Goal: Task Accomplishment & Management: Manage account settings

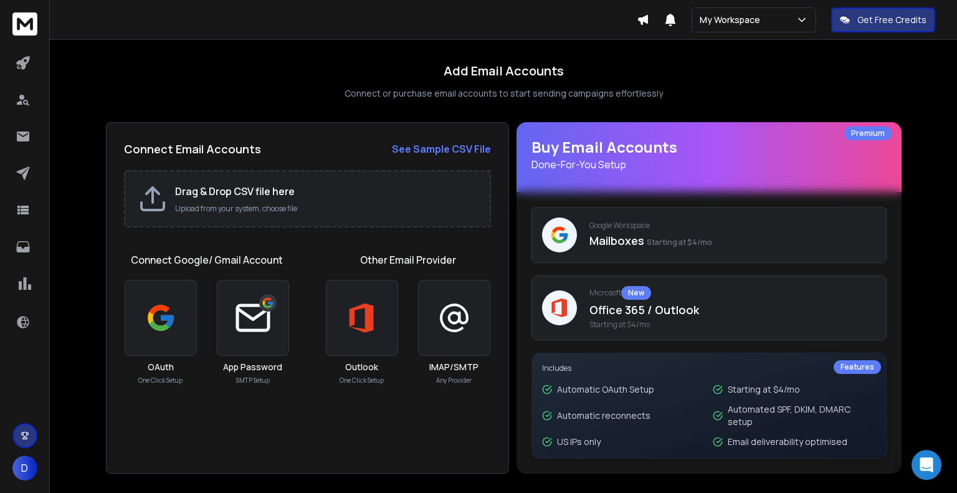
click at [169, 310] on icon at bounding box center [160, 317] width 31 height 37
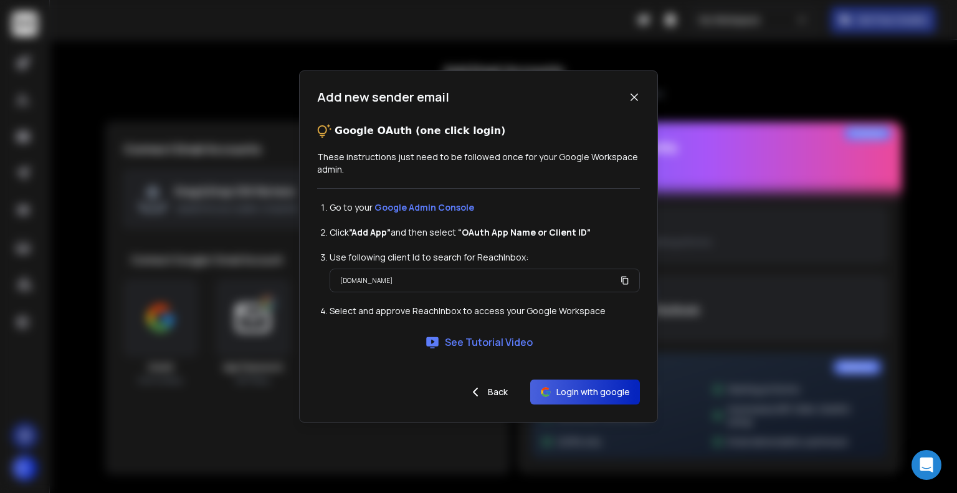
click at [587, 395] on button "Login with google" at bounding box center [585, 391] width 110 height 25
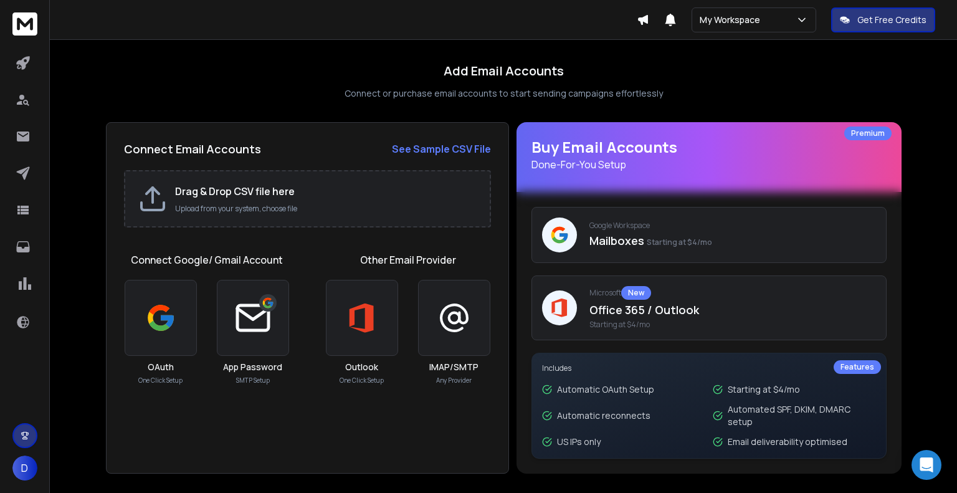
click at [169, 318] on icon at bounding box center [167, 321] width 13 height 12
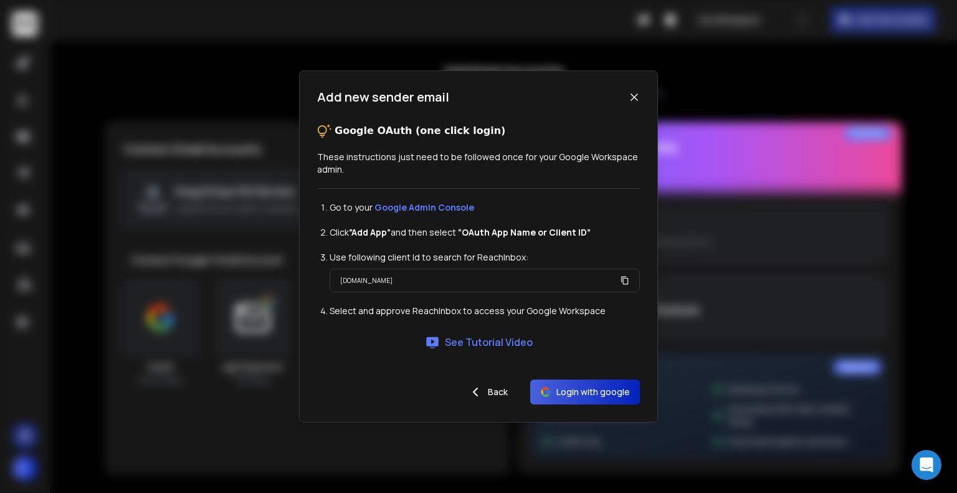
click at [577, 392] on button "Login with google" at bounding box center [585, 391] width 110 height 25
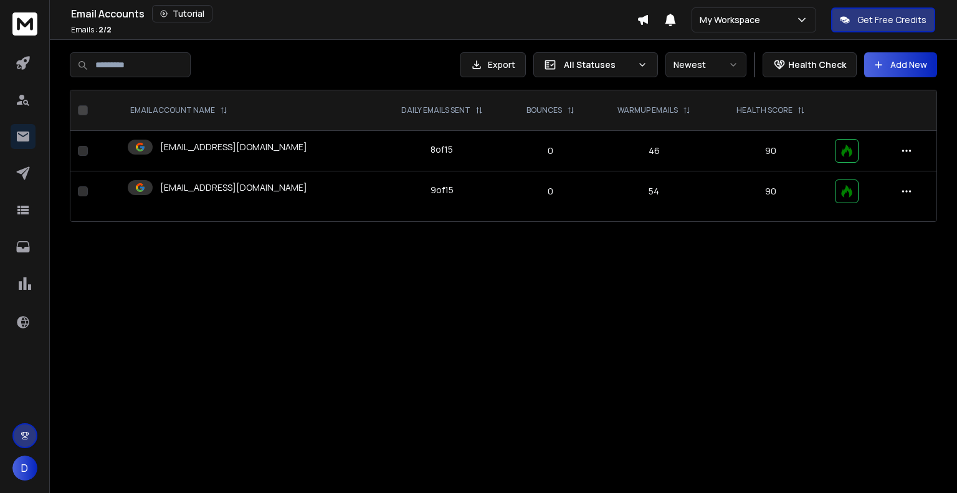
click at [901, 67] on button "Add New" at bounding box center [900, 64] width 73 height 25
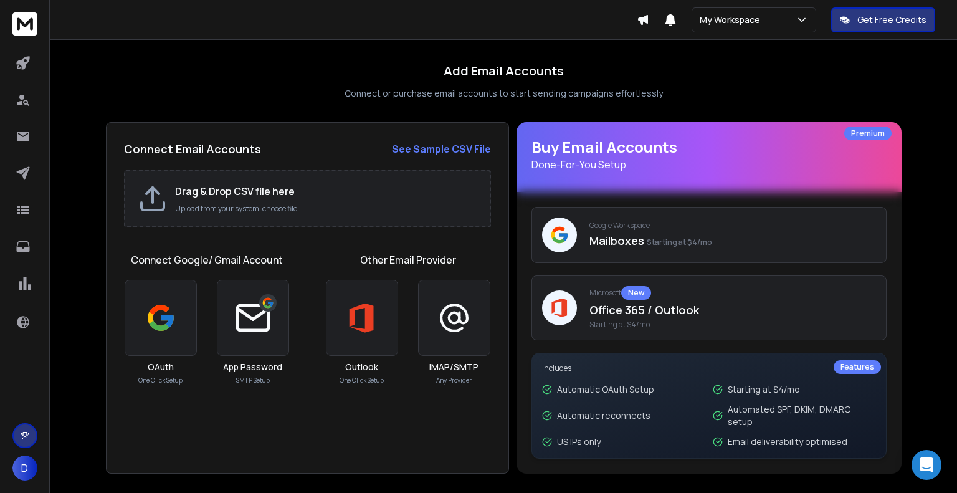
click at [174, 319] on icon at bounding box center [167, 321] width 13 height 12
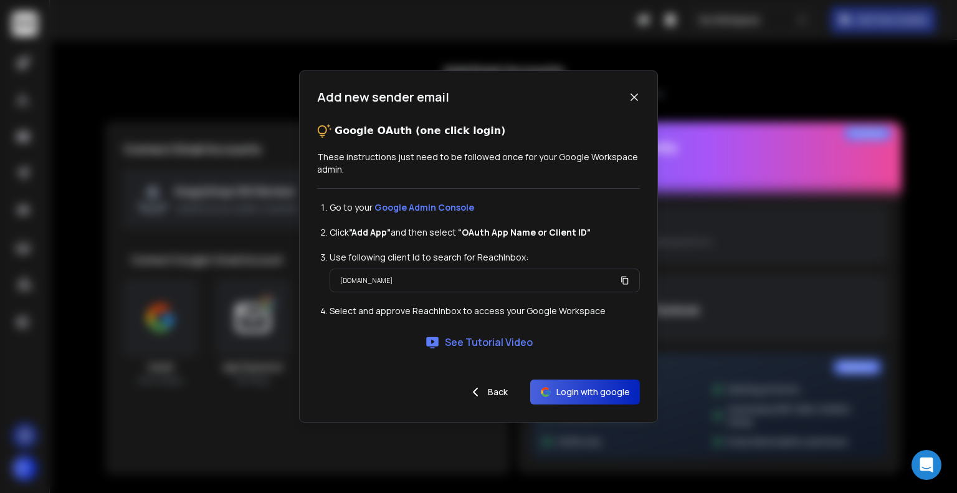
click at [598, 394] on button "Login with google" at bounding box center [585, 391] width 110 height 25
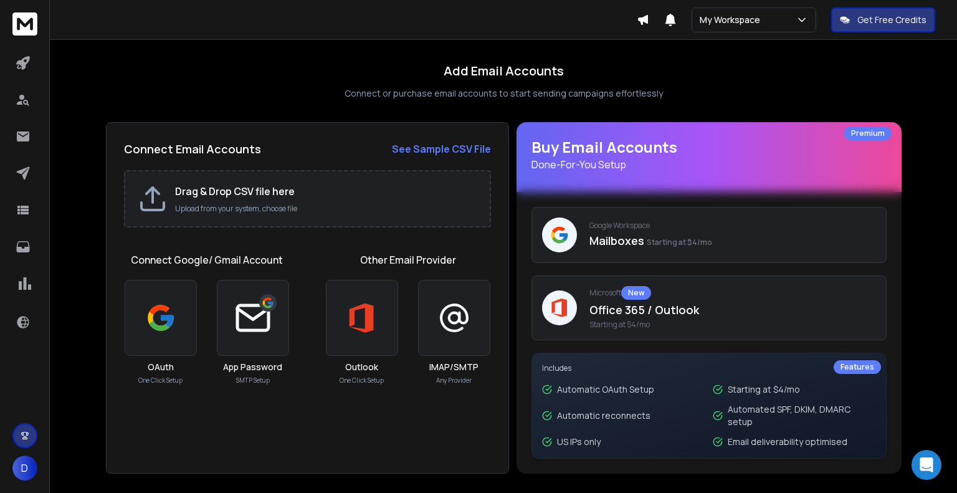
click at [133, 293] on div at bounding box center [161, 318] width 72 height 76
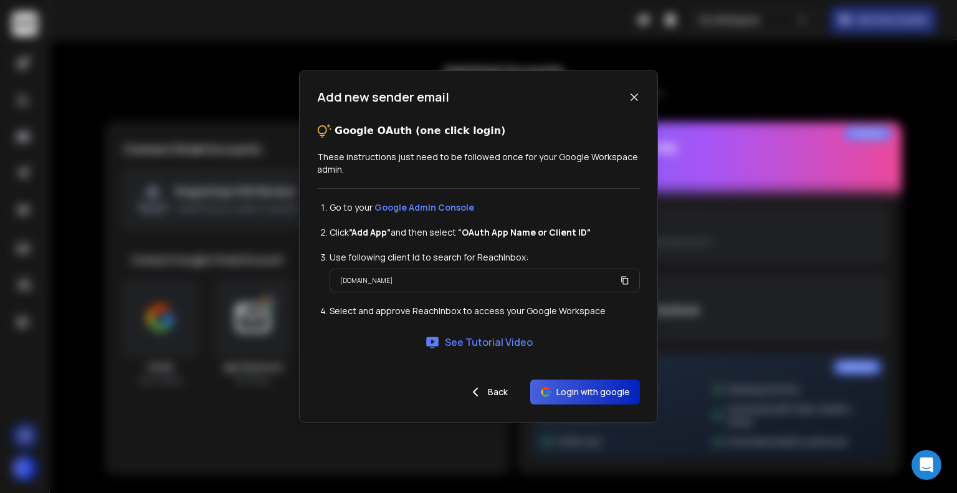
click at [571, 395] on button "Login with google" at bounding box center [585, 391] width 110 height 25
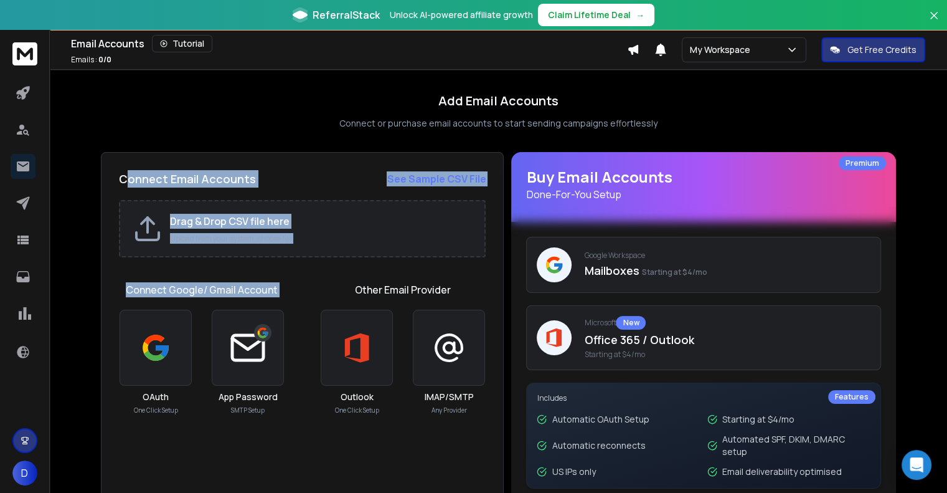
drag, startPoint x: 178, startPoint y: 360, endPoint x: 131, endPoint y: 153, distance: 212.1
click at [131, 153] on div "Connect Email Accounts See Sample CSV File Drag & Drop CSV file here Upload fro…" at bounding box center [302, 327] width 403 height 351
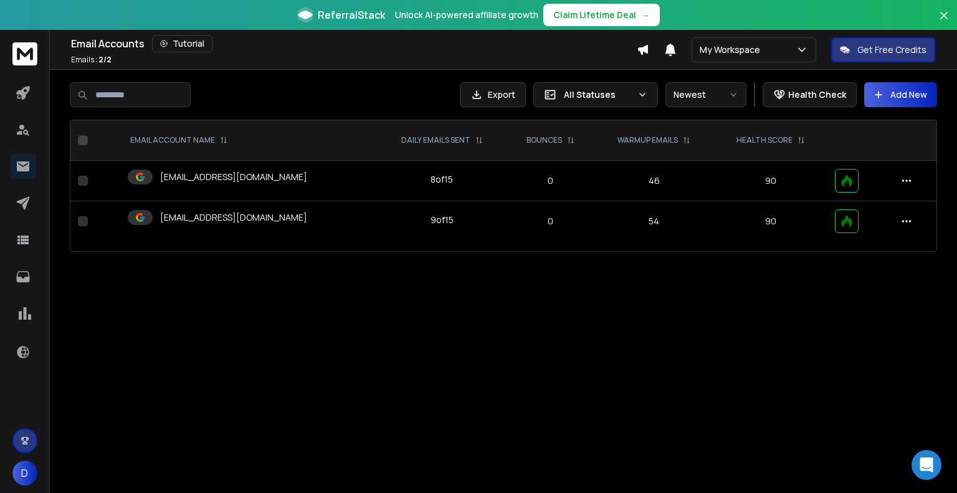
click at [915, 92] on button "Add New" at bounding box center [900, 94] width 73 height 25
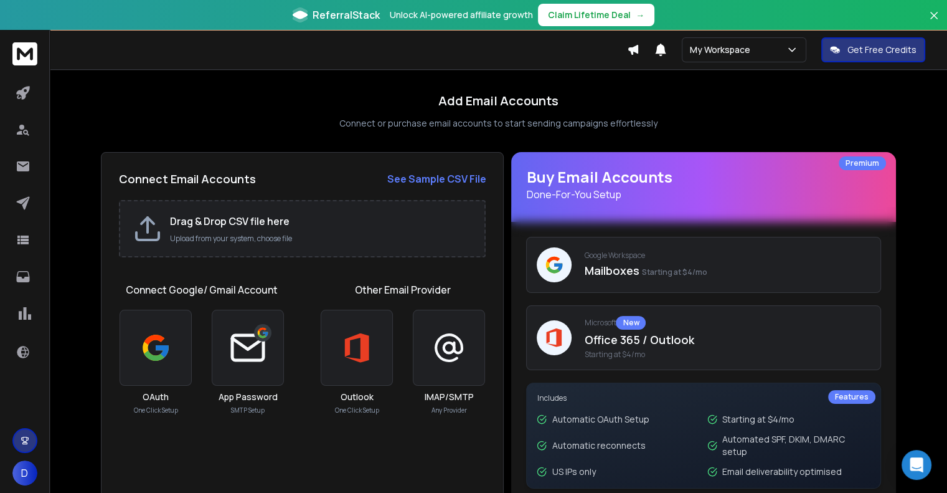
click at [135, 364] on div at bounding box center [156, 348] width 72 height 76
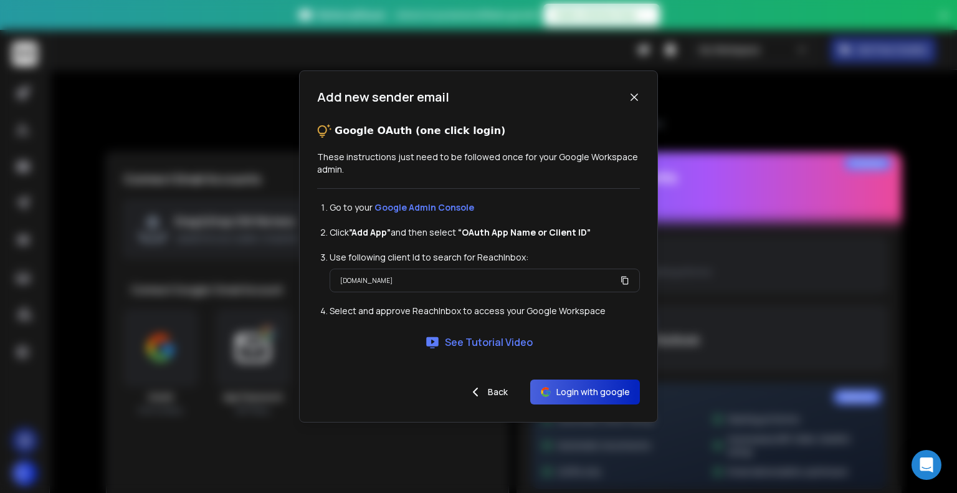
click at [573, 400] on button "Login with google" at bounding box center [585, 391] width 110 height 25
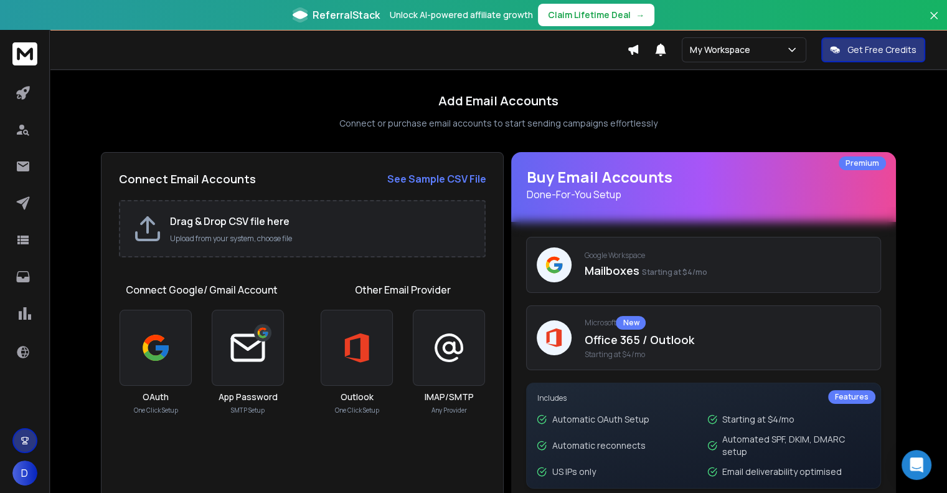
click at [163, 374] on div at bounding box center [156, 348] width 72 height 76
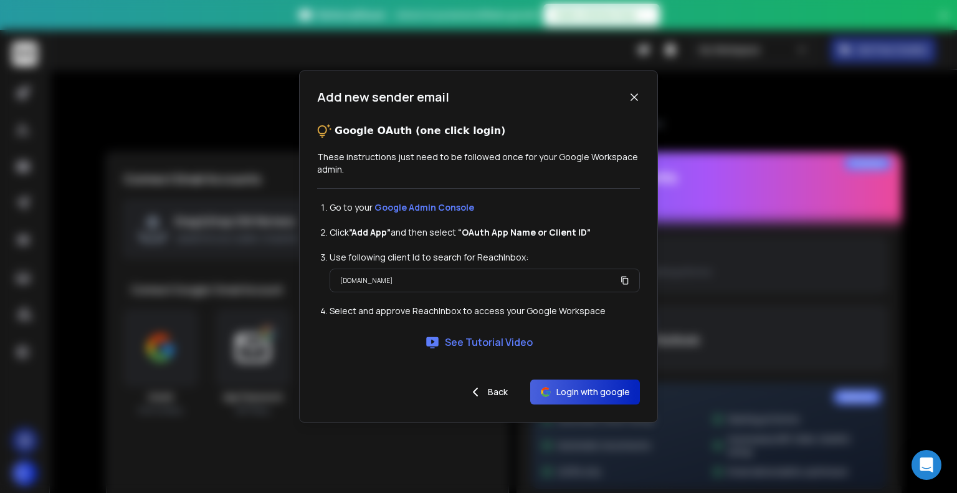
click at [588, 392] on button "Login with google" at bounding box center [585, 391] width 110 height 25
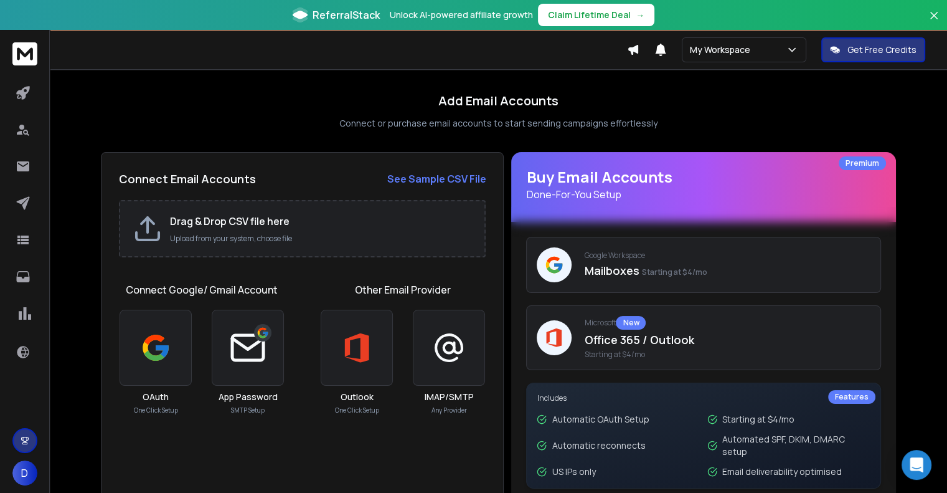
click at [199, 326] on div "OAuth One Click Setup App Password SMTP Setup" at bounding box center [202, 362] width 166 height 105
click at [175, 327] on div at bounding box center [156, 348] width 72 height 76
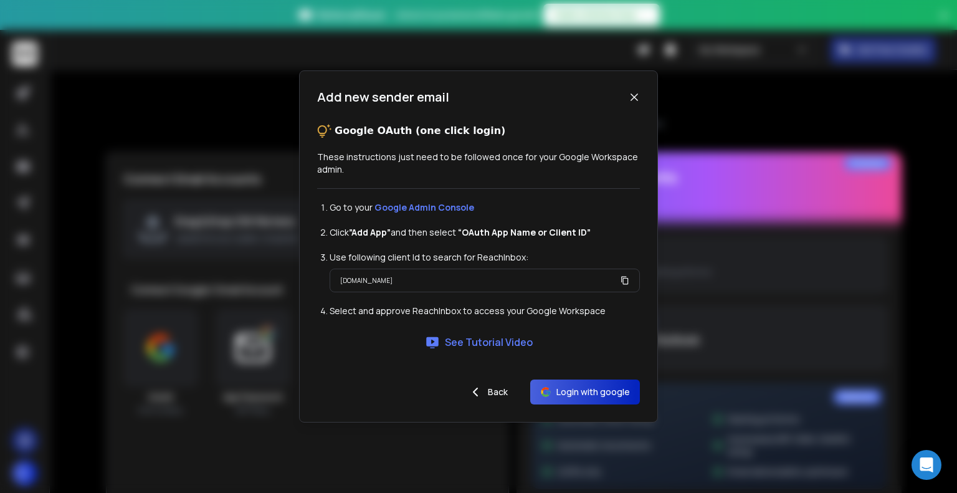
click at [606, 383] on button "Login with google" at bounding box center [585, 391] width 110 height 25
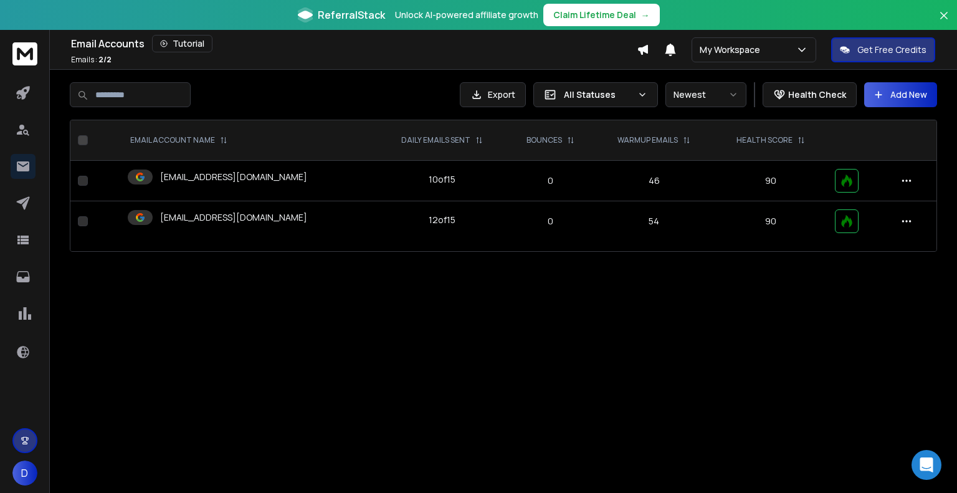
click at [944, 11] on icon "Close banner" at bounding box center [943, 15] width 11 height 11
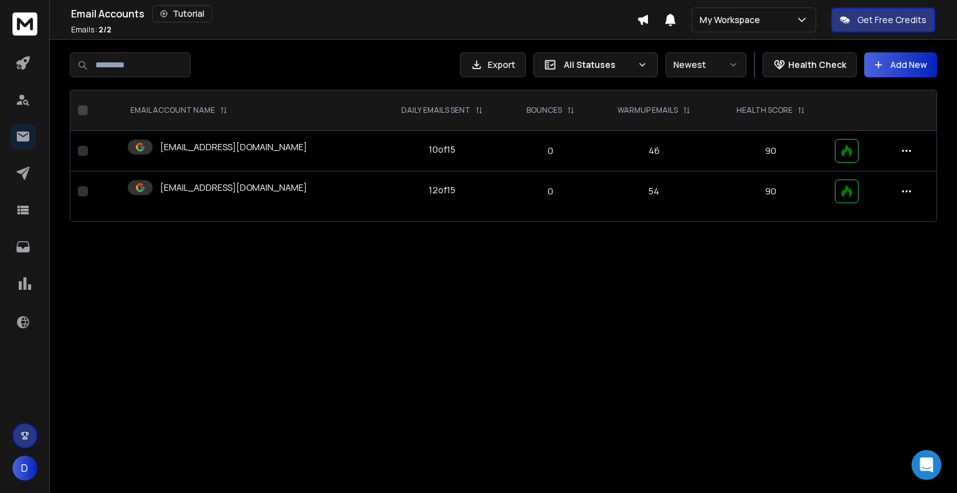
click at [891, 68] on button "Add New" at bounding box center [900, 64] width 73 height 25
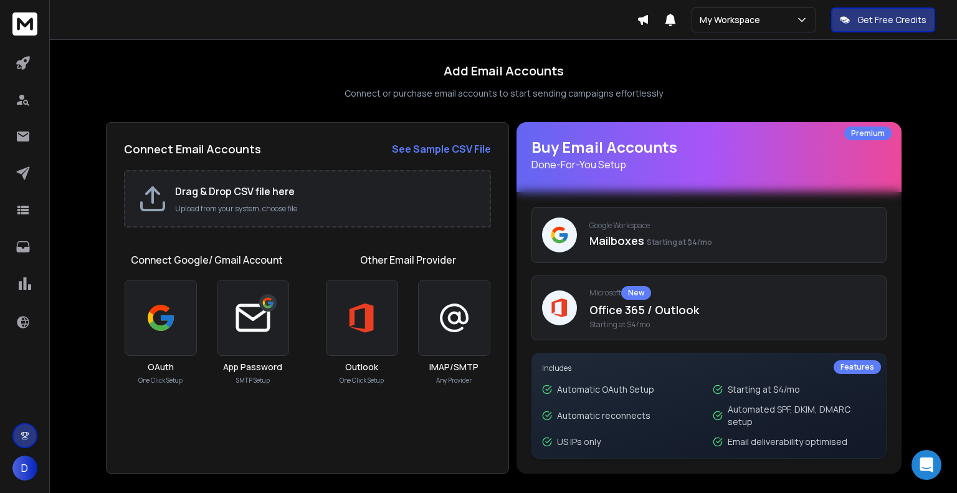
click at [162, 308] on icon at bounding box center [159, 310] width 21 height 10
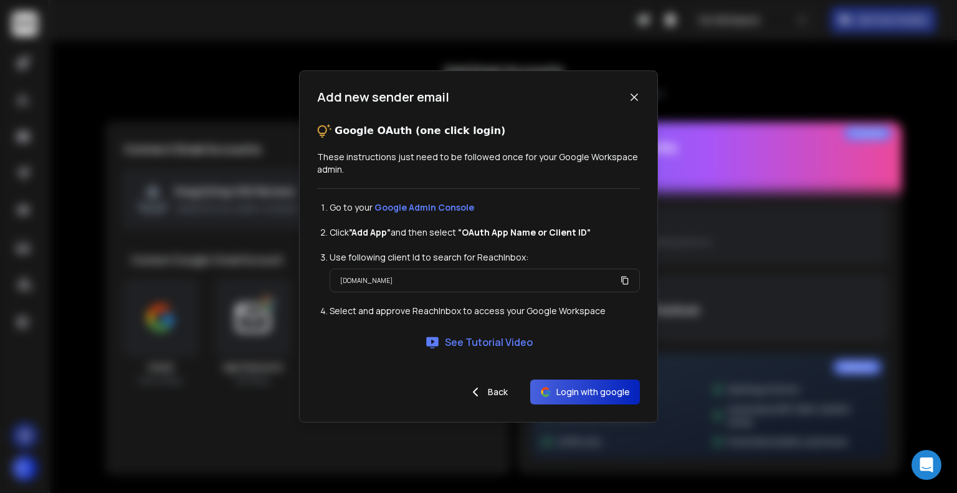
click at [578, 376] on div "Google OAuth (one click login) These instructions just need to be followed once…" at bounding box center [478, 263] width 323 height 281
click at [567, 390] on button "Login with google" at bounding box center [585, 391] width 110 height 25
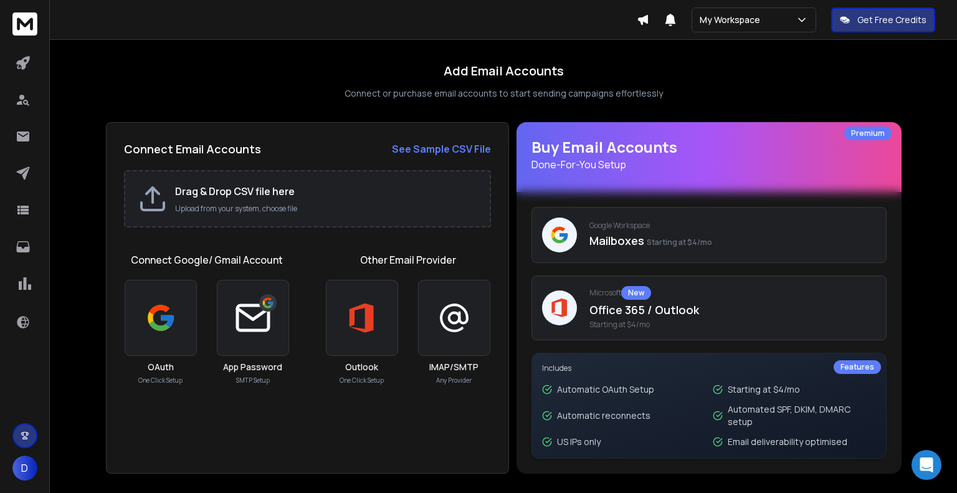
click at [154, 328] on icon at bounding box center [160, 317] width 31 height 37
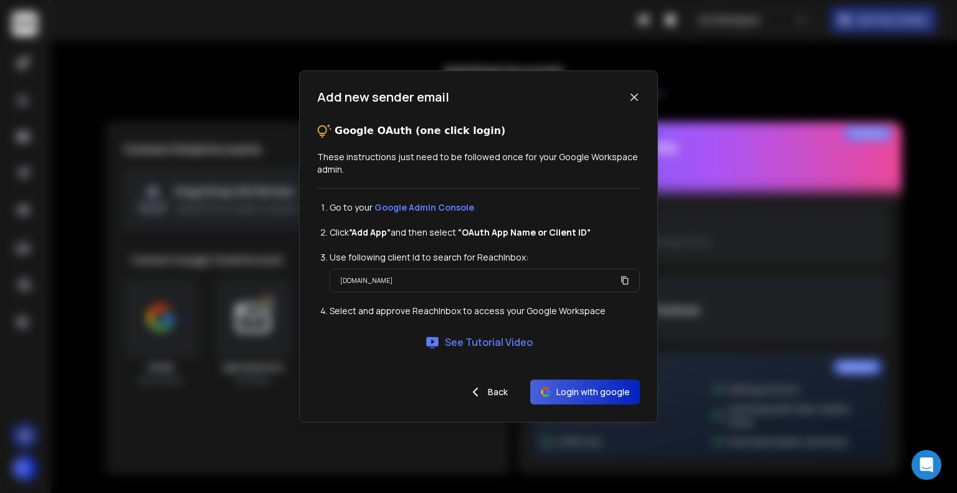
click at [560, 393] on button "Login with google" at bounding box center [585, 391] width 110 height 25
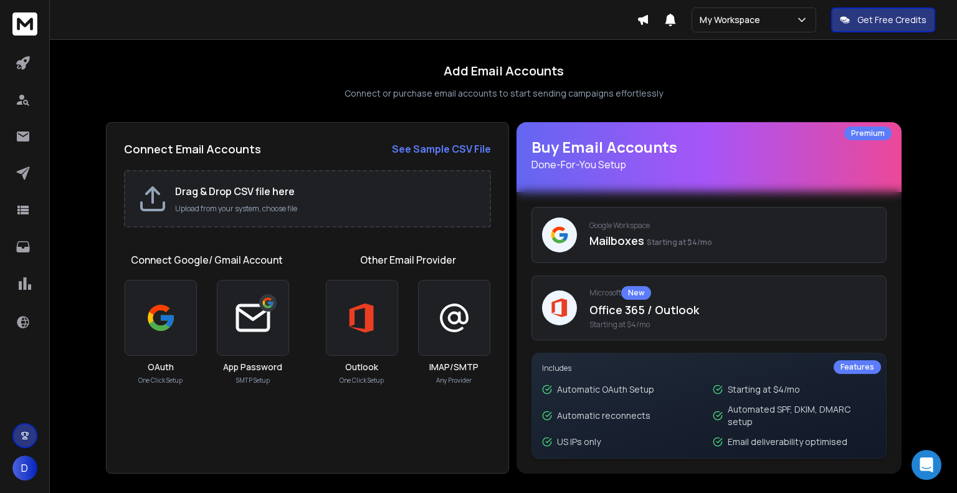
click at [174, 316] on icon at bounding box center [167, 321] width 13 height 12
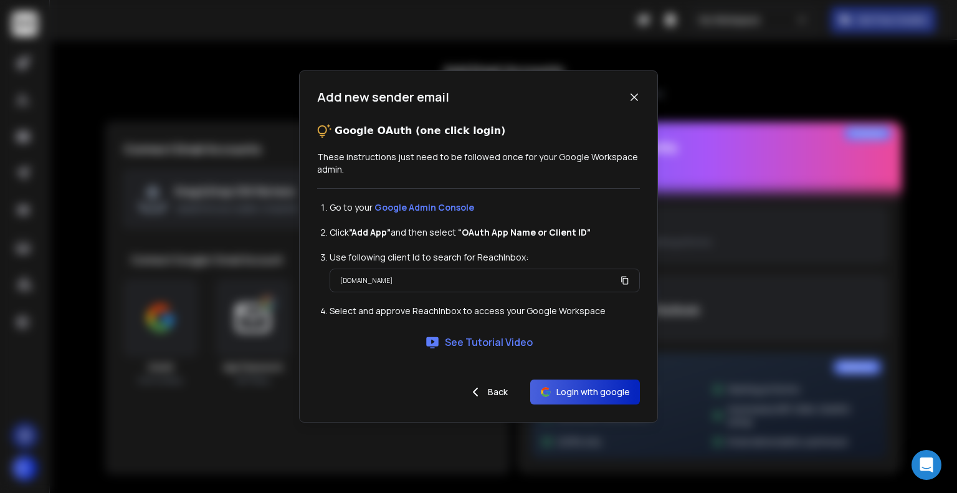
click at [565, 399] on button "Login with google" at bounding box center [585, 391] width 110 height 25
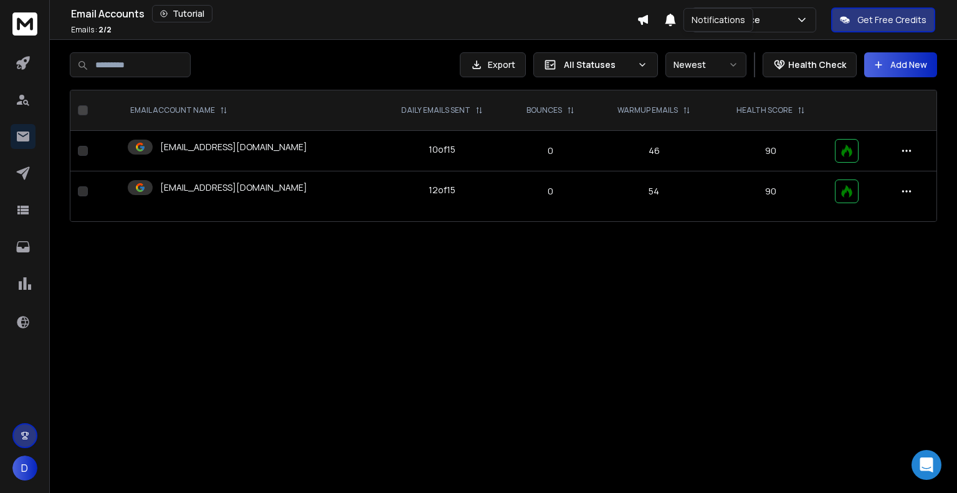
click at [734, 17] on div "Notifications" at bounding box center [718, 20] width 70 height 24
click at [932, 473] on div "Open Intercom Messenger" at bounding box center [926, 464] width 33 height 33
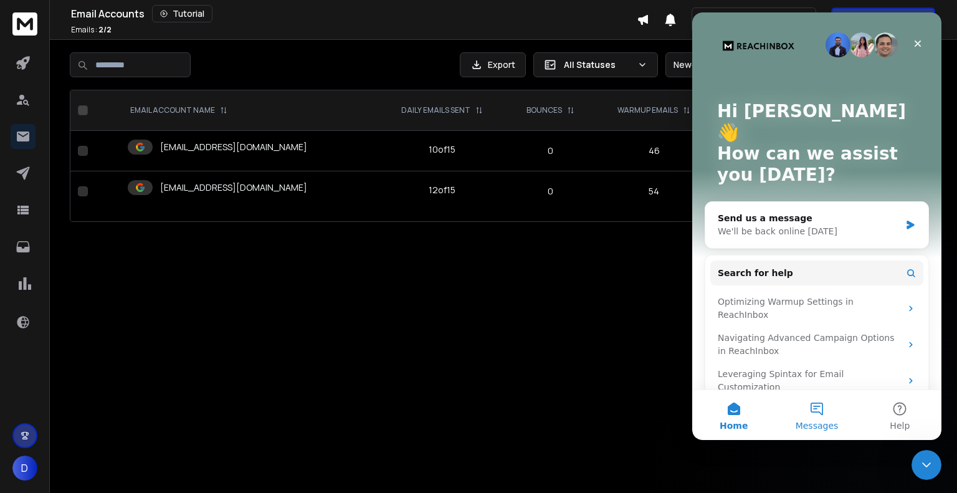
click at [815, 410] on button "Messages" at bounding box center [816, 415] width 83 height 50
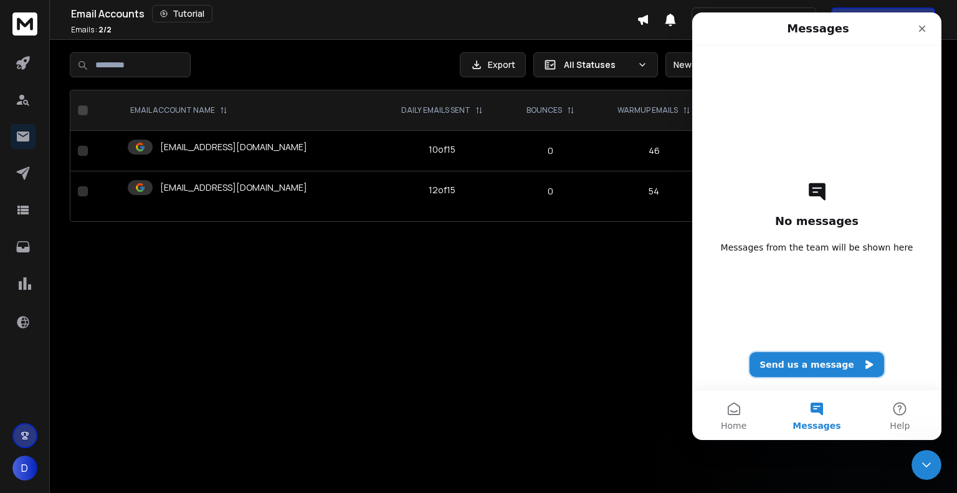
click at [821, 362] on button "Send us a message" at bounding box center [816, 364] width 135 height 25
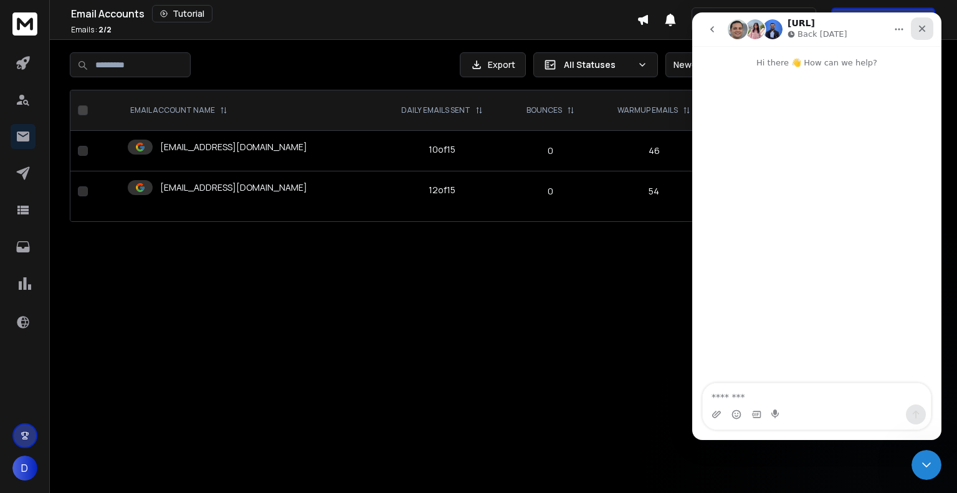
click at [919, 28] on icon "Close" at bounding box center [922, 29] width 10 height 10
